Goal: Task Accomplishment & Management: Manage account settings

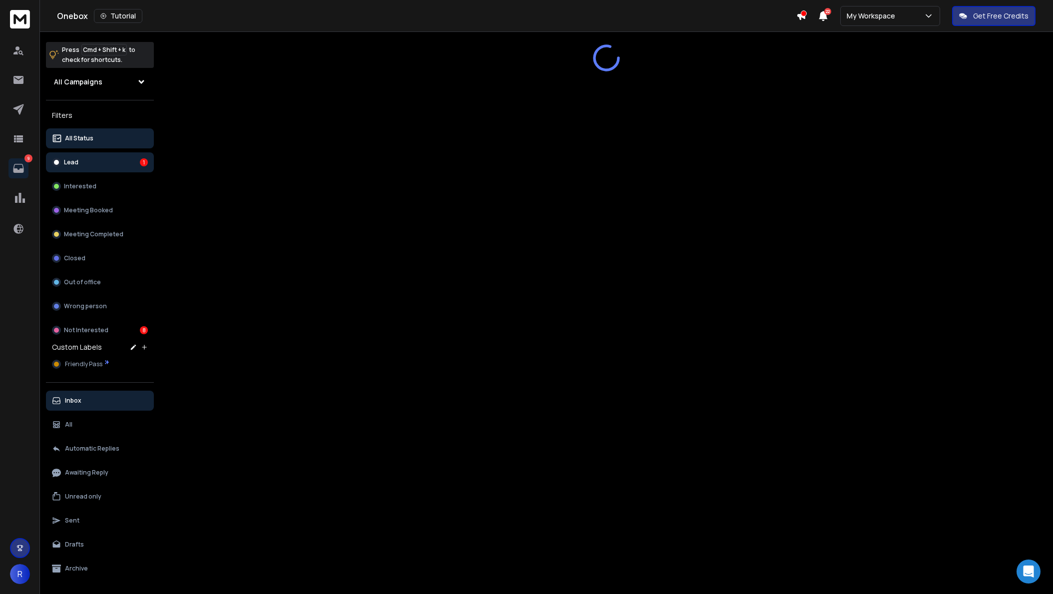
click at [111, 164] on button "Lead 1" at bounding box center [100, 162] width 108 height 20
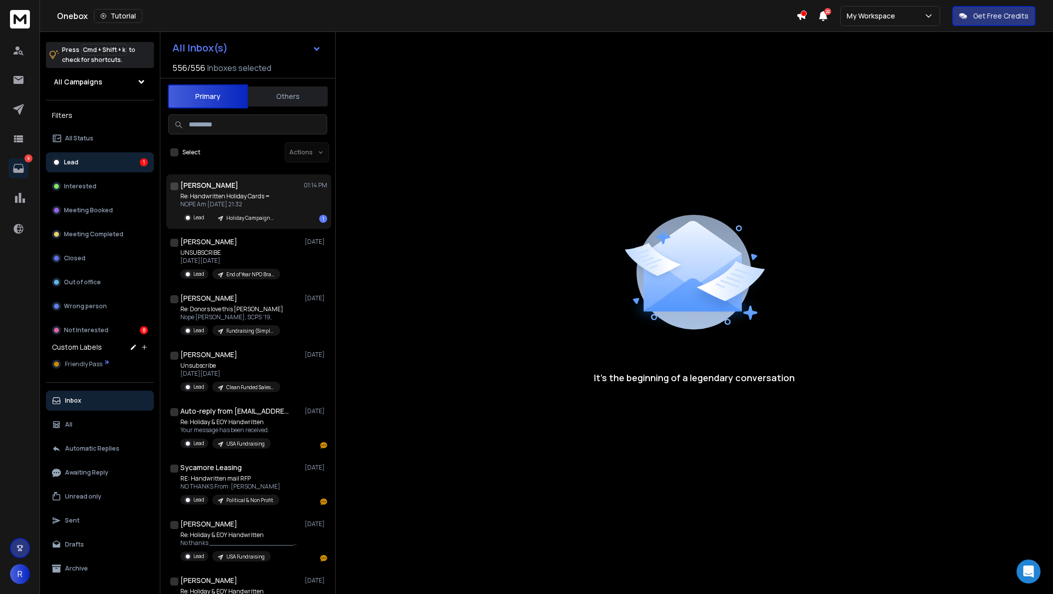
click at [228, 189] on h1 "[PERSON_NAME]" at bounding box center [209, 185] width 58 height 10
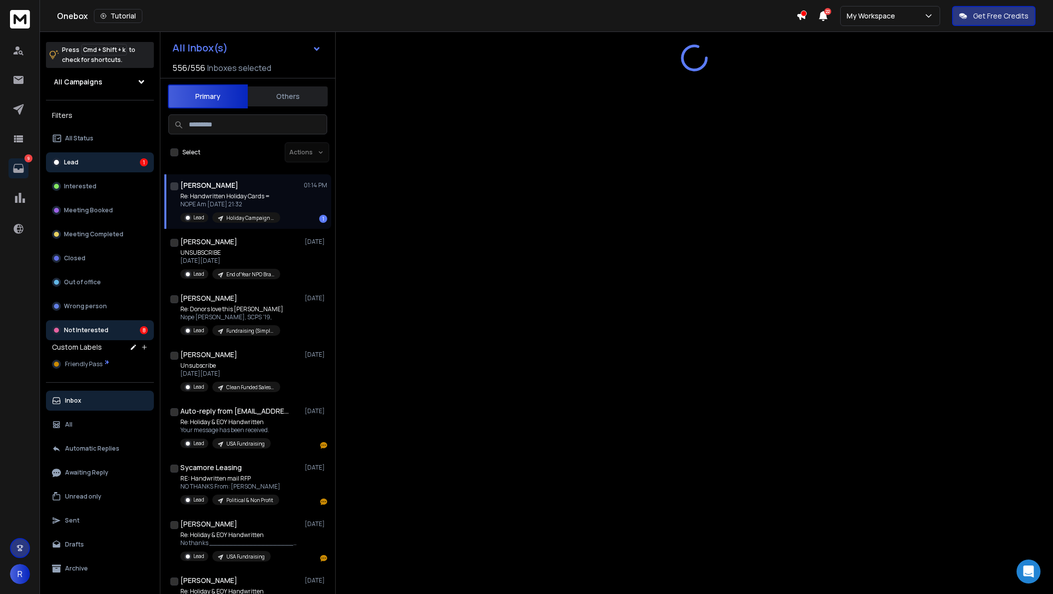
click at [111, 326] on button "Not Interested 8" at bounding box center [100, 330] width 108 height 20
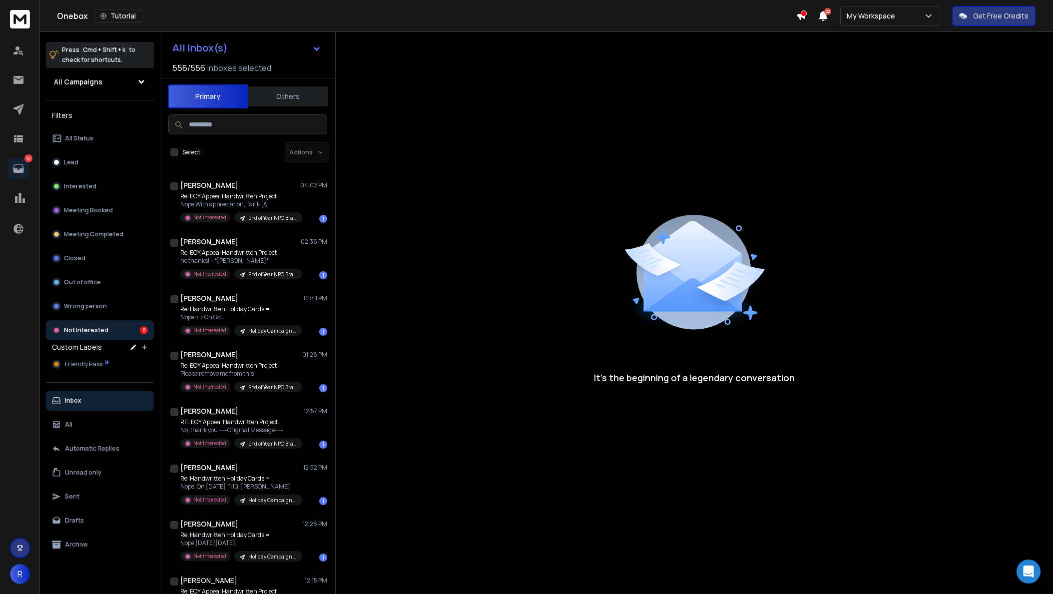
click at [104, 323] on button "Not Interested 8" at bounding box center [100, 330] width 108 height 20
click at [178, 159] on div "Select" at bounding box center [185, 152] width 30 height 20
click at [174, 150] on button "Select" at bounding box center [174, 152] width 8 height 8
click at [301, 161] on button "Actions" at bounding box center [307, 152] width 44 height 20
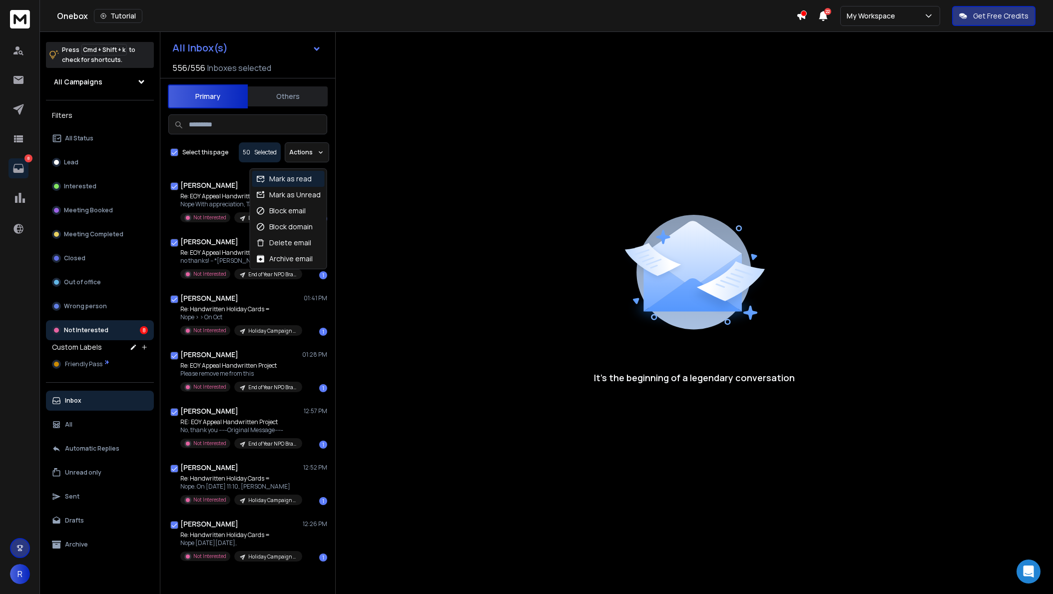
click at [301, 176] on div "Mark as read" at bounding box center [283, 179] width 55 height 10
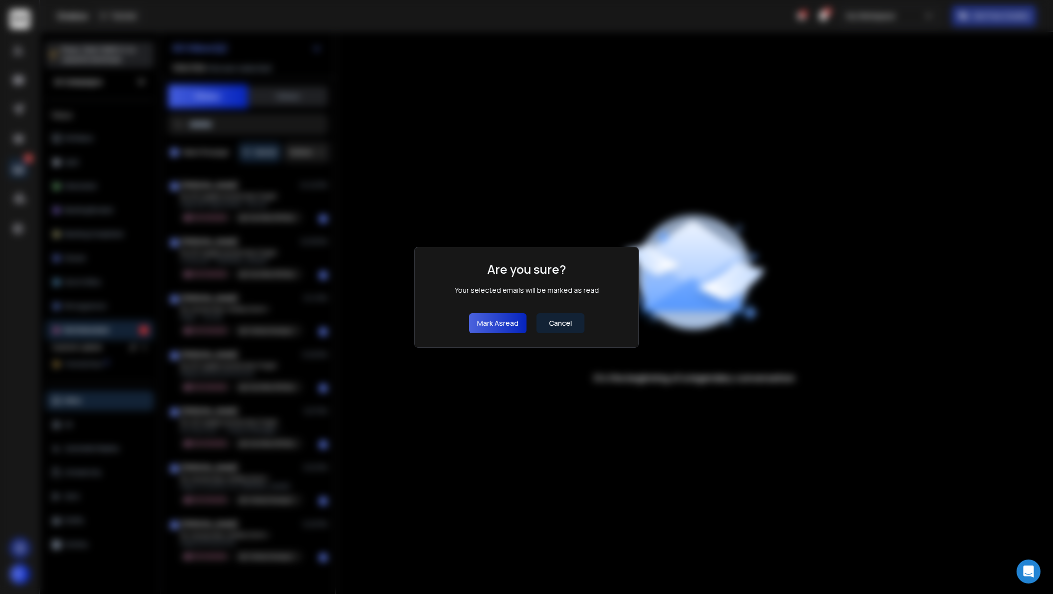
click at [516, 322] on p "Mark as read" at bounding box center [497, 323] width 41 height 10
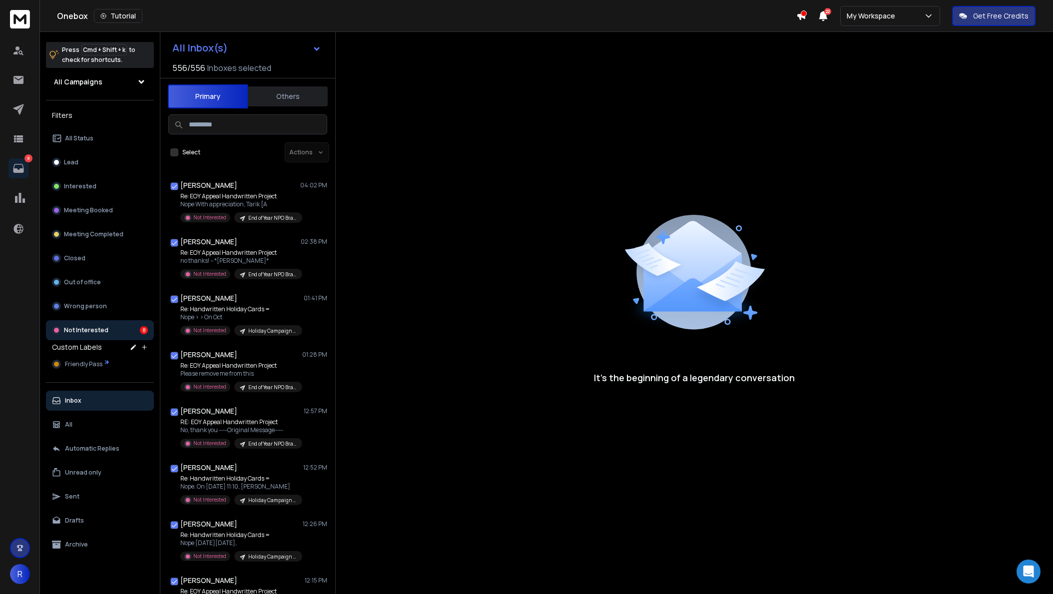
click at [114, 331] on button "Not Interested 8" at bounding box center [100, 330] width 108 height 20
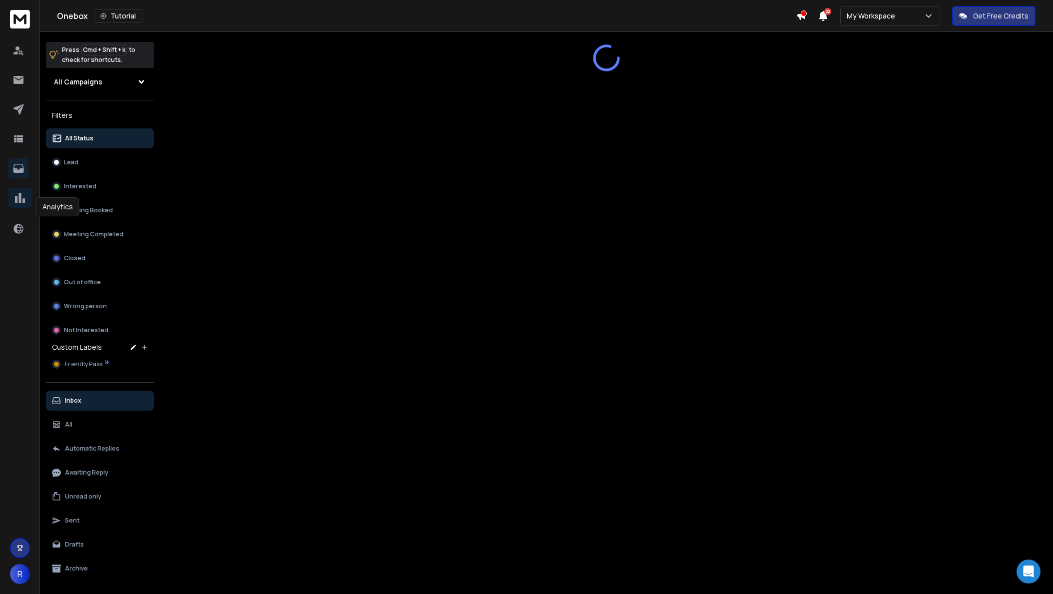
click at [18, 203] on icon at bounding box center [20, 198] width 10 height 10
